Goal: Communication & Community: Answer question/provide support

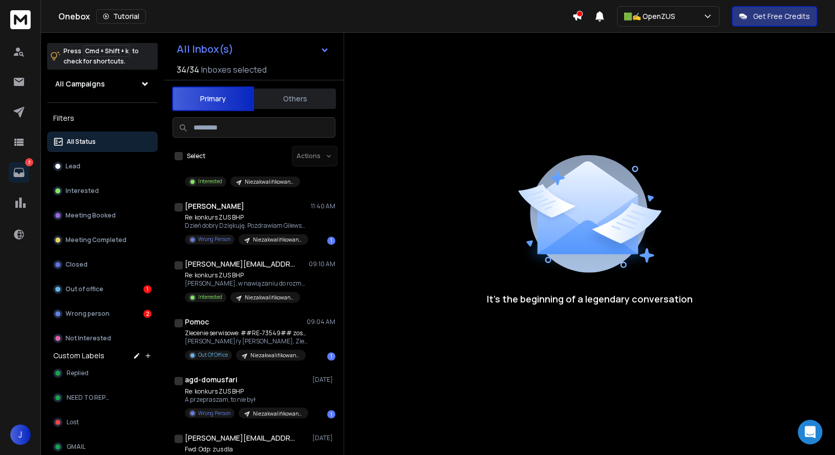
scroll to position [621, 0]
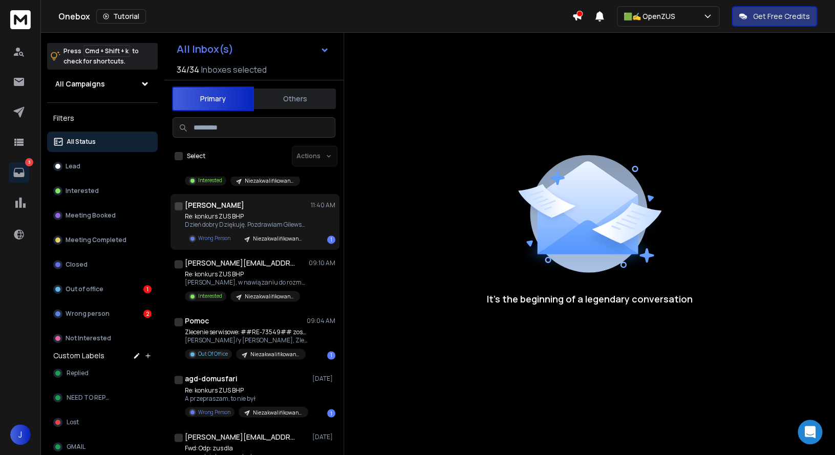
click at [273, 221] on p "Dzień dobry Dziękuję. Pozdrawiam Gilewska" at bounding box center [246, 225] width 123 height 8
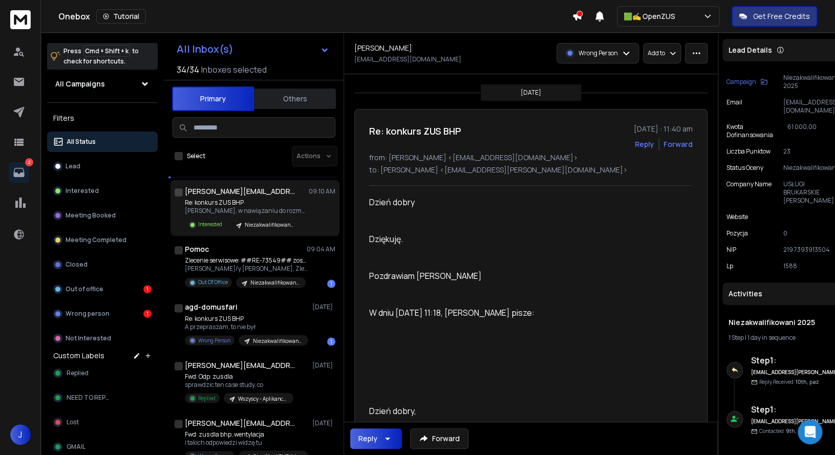
scroll to position [695, 0]
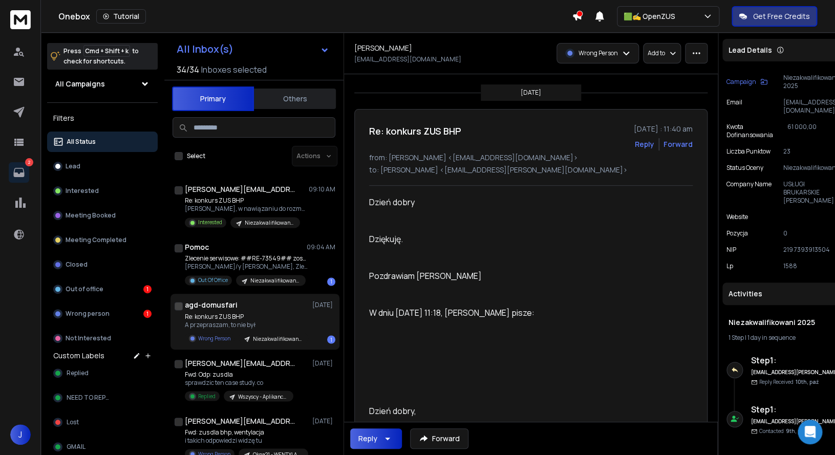
click at [288, 316] on p "Re: konkurs ZUS BHP" at bounding box center [246, 316] width 123 height 8
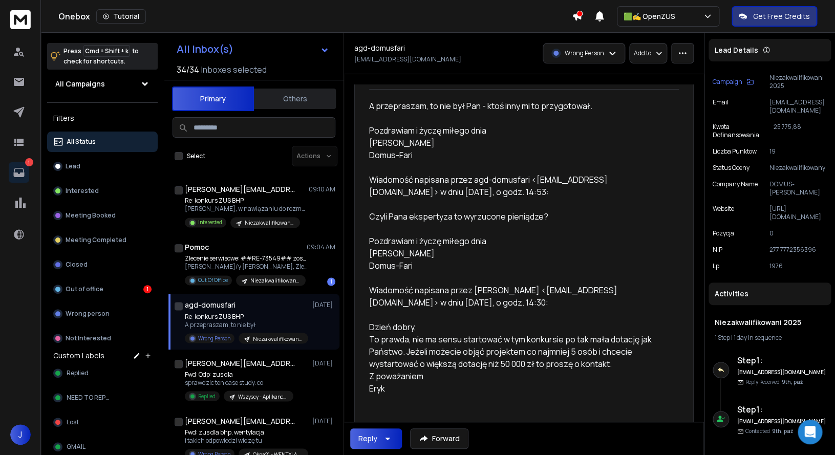
scroll to position [0, 0]
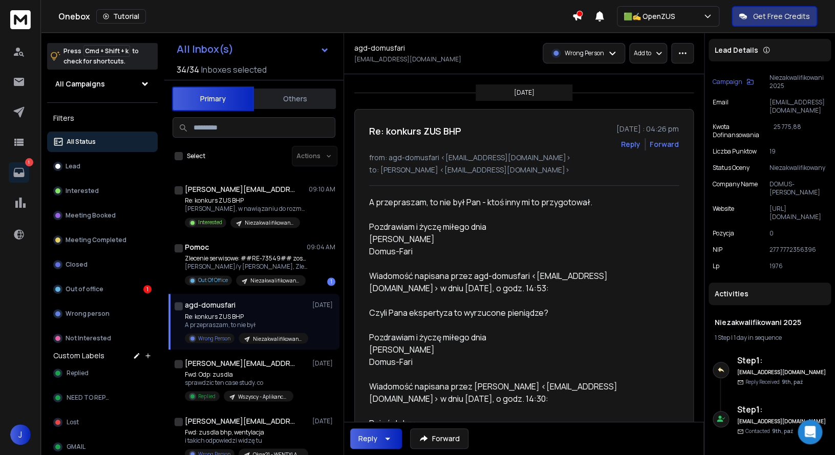
click at [390, 441] on icon "button" at bounding box center [387, 439] width 12 height 12
click at [392, 414] on p "Reply All" at bounding box center [382, 413] width 28 height 10
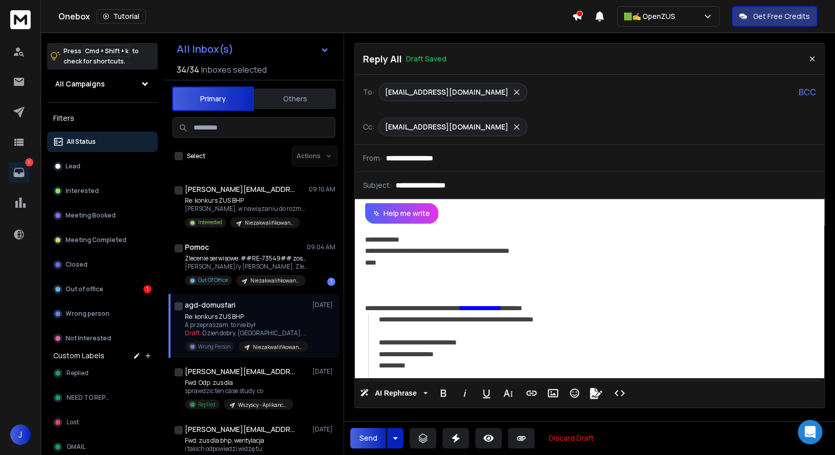
click at [370, 438] on button "Send" at bounding box center [368, 438] width 36 height 20
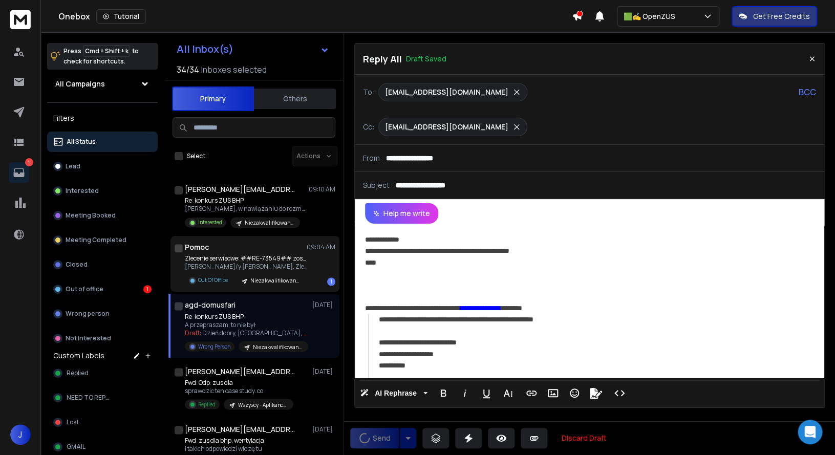
click at [232, 261] on p "Zlecenie serwisowe: ##RE-73549## zostało zamknięte" at bounding box center [246, 258] width 123 height 8
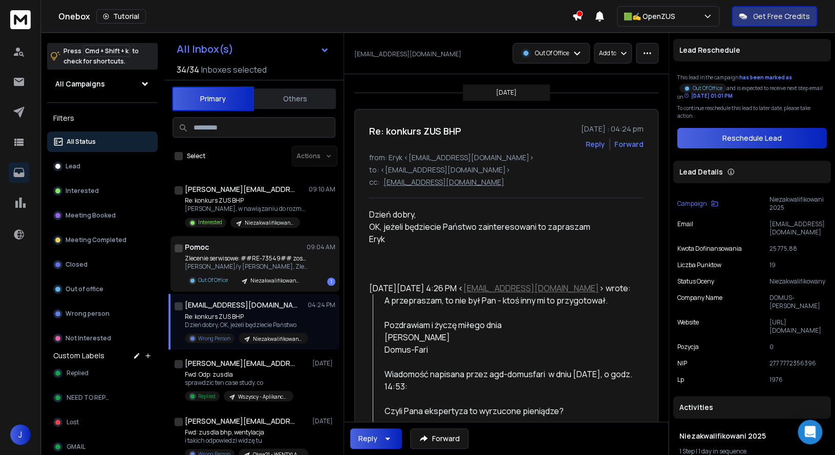
click at [266, 276] on div "Niezakwalifikowani 2025" at bounding box center [271, 280] width 70 height 11
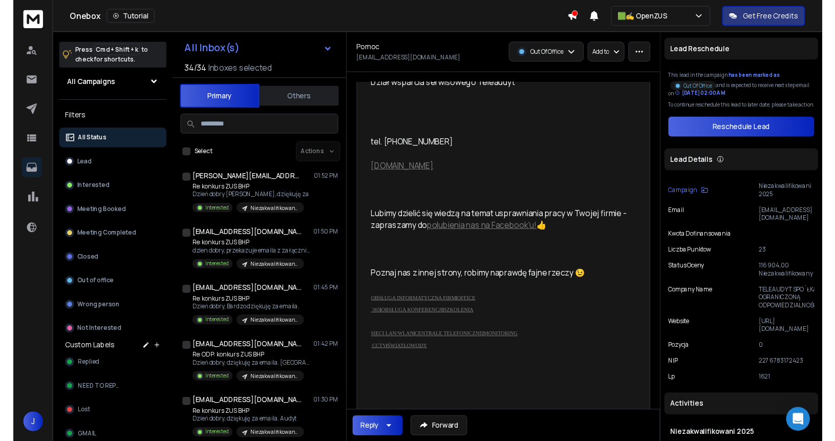
scroll to position [0, 0]
